Goal: Task Accomplishment & Management: Complete application form

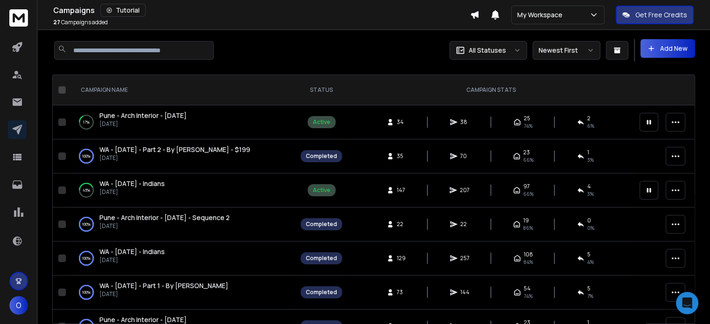
click at [180, 114] on span "Pune - Arch Interior - [DATE]" at bounding box center [142, 115] width 87 height 9
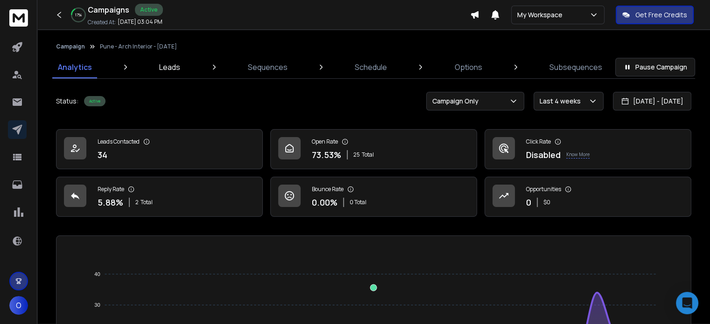
click at [172, 68] on p "Leads" at bounding box center [169, 67] width 21 height 11
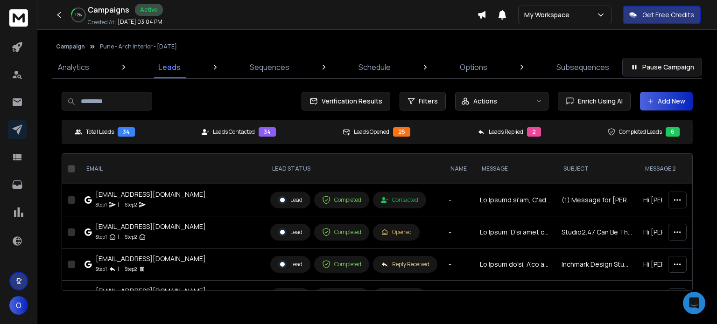
click at [659, 103] on button "Add New" at bounding box center [666, 101] width 53 height 19
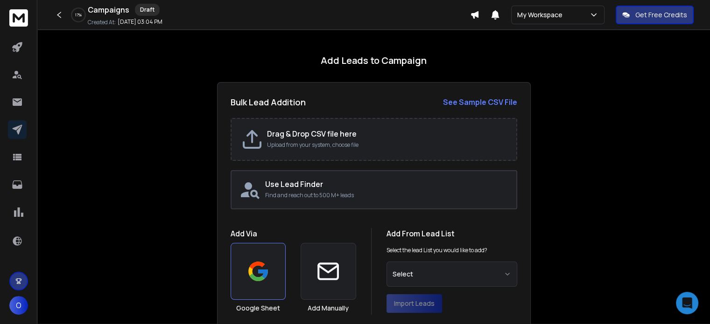
click at [260, 277] on icon at bounding box center [256, 277] width 15 height 8
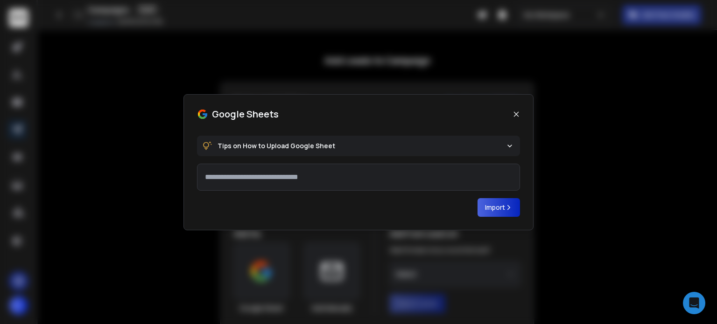
click at [292, 177] on input at bounding box center [358, 177] width 323 height 27
paste input "**********"
type input "**********"
click at [510, 208] on icon at bounding box center [508, 206] width 7 height 7
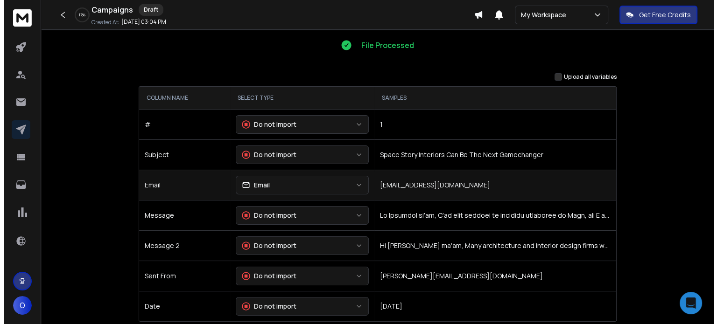
scroll to position [93, 0]
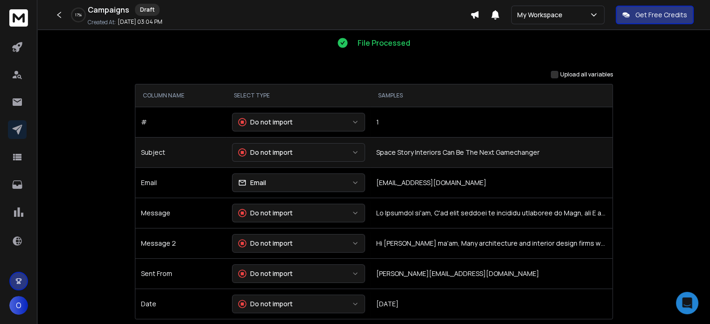
click at [273, 157] on div "Do not import" at bounding box center [265, 152] width 55 height 9
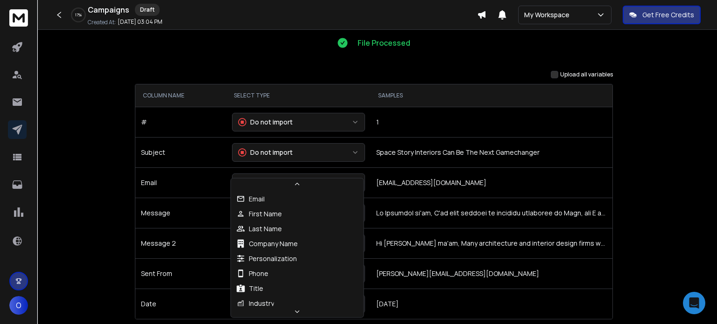
scroll to position [83, 0]
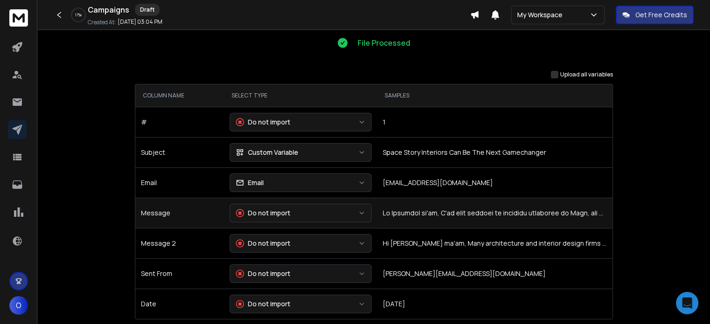
click at [261, 218] on div "Do not import" at bounding box center [263, 213] width 55 height 9
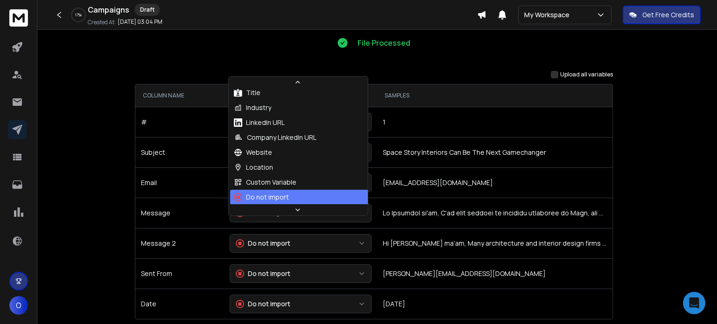
scroll to position [84, 0]
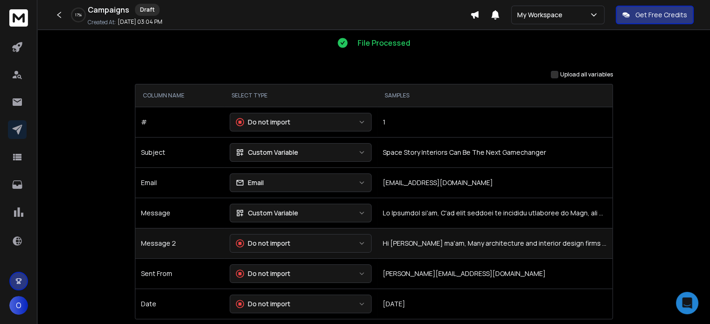
click at [266, 248] on div "Do not import" at bounding box center [263, 243] width 55 height 9
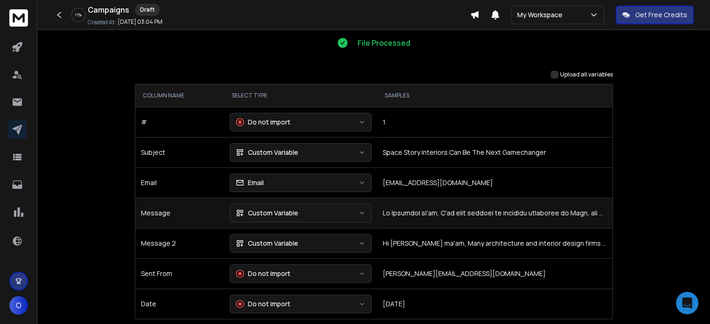
click at [172, 212] on td "Message" at bounding box center [179, 213] width 89 height 30
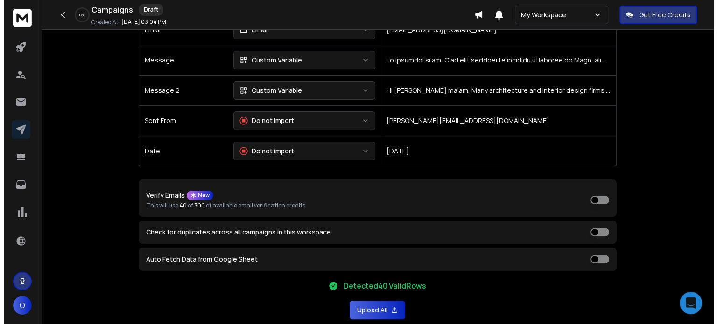
scroll to position [270, 0]
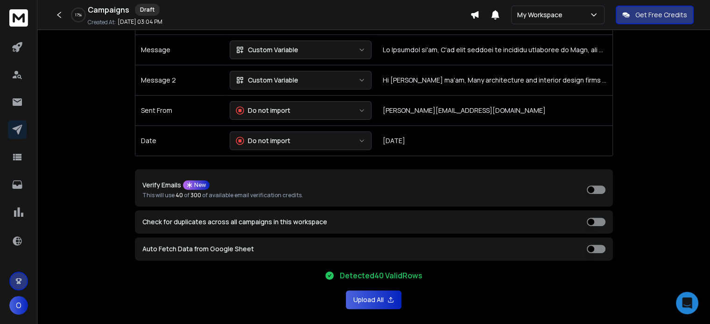
click at [587, 220] on div "Check for duplicates across all campaigns in this workspace" at bounding box center [373, 222] width 463 height 8
click at [587, 224] on div "Check for duplicates across all campaigns in this workspace" at bounding box center [373, 222] width 463 height 8
click at [598, 221] on button "Check for duplicates across all campaigns in this workspace" at bounding box center [596, 222] width 19 height 8
click at [355, 304] on button "Upload All" at bounding box center [374, 300] width 56 height 19
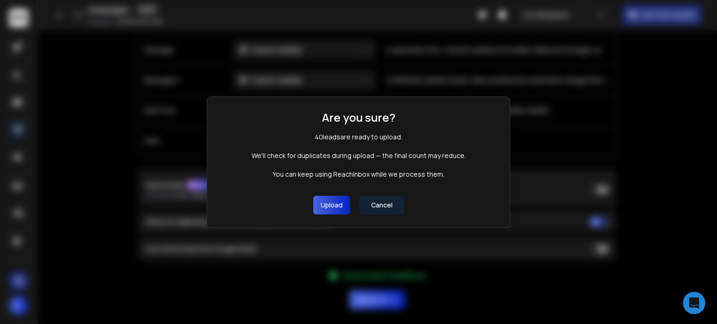
click at [327, 210] on button "Upload" at bounding box center [331, 205] width 37 height 19
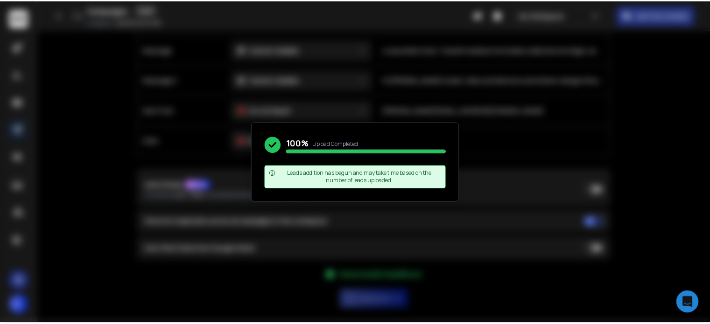
scroll to position [243, 0]
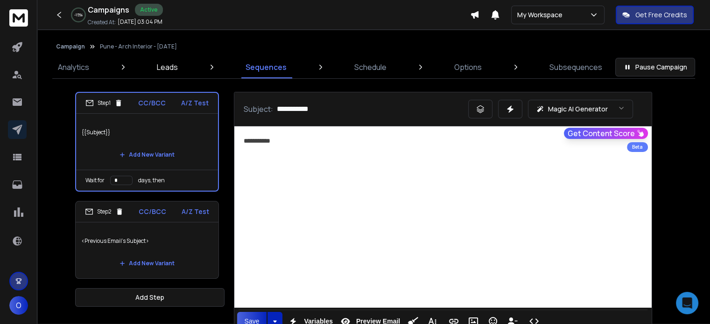
click at [165, 69] on p "Leads" at bounding box center [167, 67] width 21 height 11
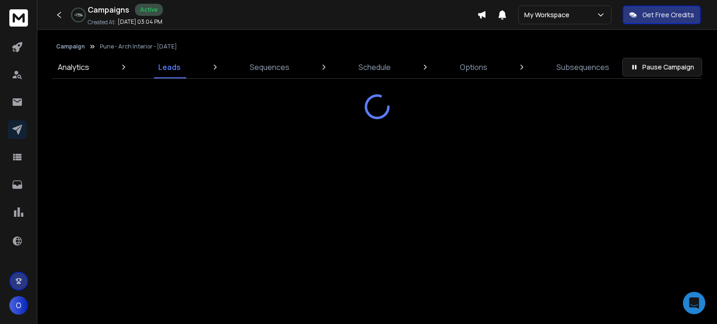
click at [79, 66] on p "Analytics" at bounding box center [73, 67] width 31 height 11
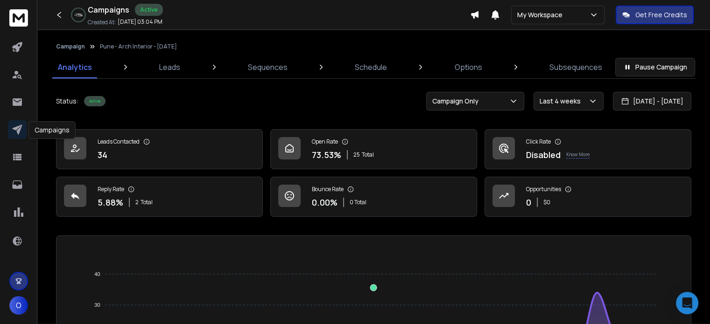
click at [23, 125] on link at bounding box center [17, 129] width 19 height 19
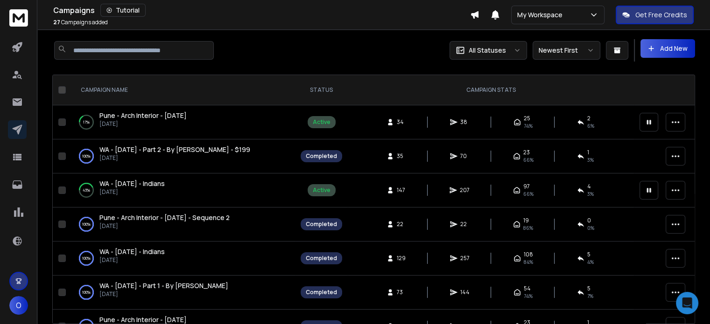
click at [178, 116] on span "Pune - Arch Interior - [DATE]" at bounding box center [142, 115] width 87 height 9
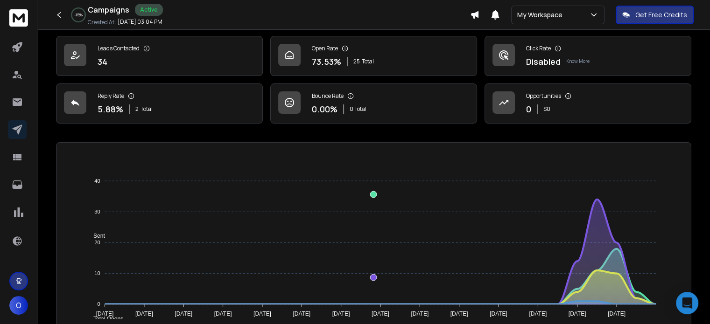
scroll to position [297, 0]
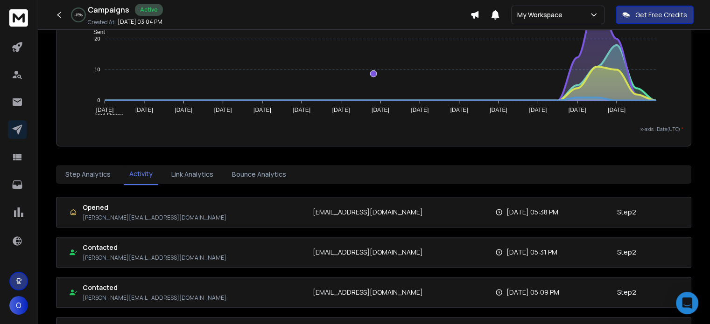
click at [140, 175] on button "Activity" at bounding box center [141, 174] width 35 height 21
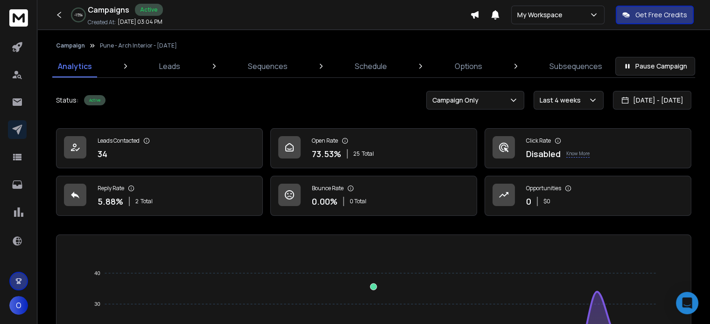
scroll to position [0, 0]
click at [12, 133] on icon at bounding box center [17, 129] width 11 height 11
